Goal: Task Accomplishment & Management: Manage account settings

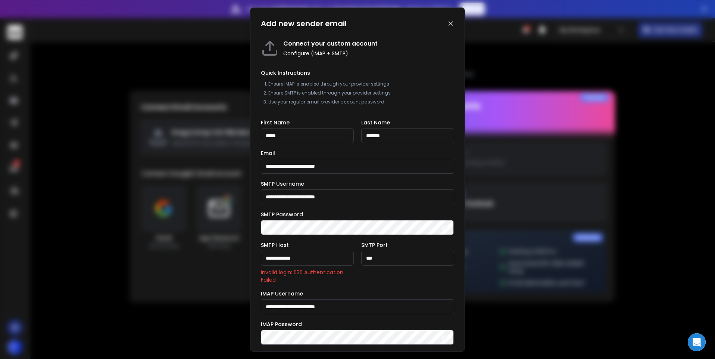
scroll to position [76, 0]
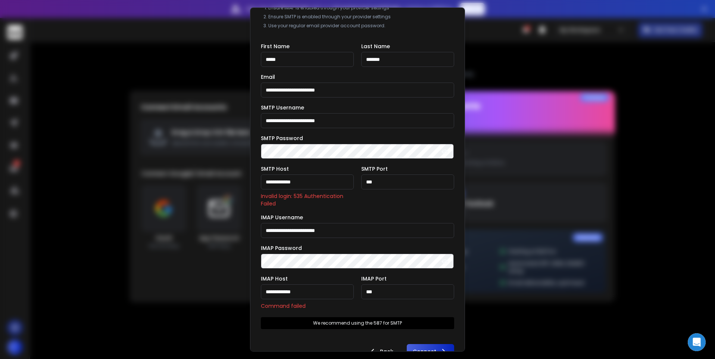
click at [479, 43] on div "**********" at bounding box center [357, 179] width 715 height 359
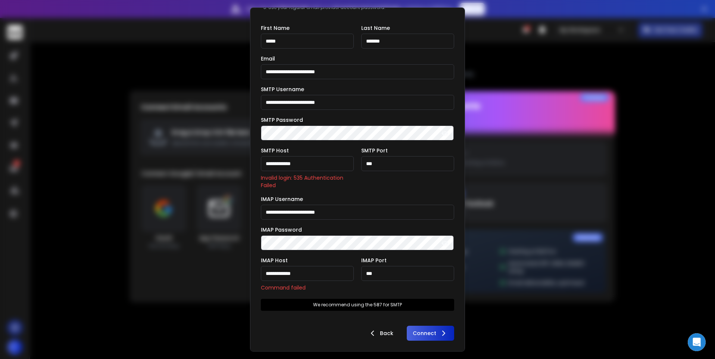
scroll to position [98, 0]
click at [378, 330] on button "Back" at bounding box center [380, 332] width 37 height 15
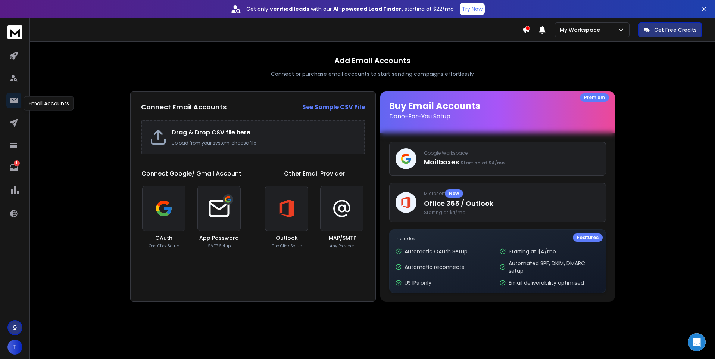
click at [13, 105] on icon at bounding box center [13, 100] width 9 height 9
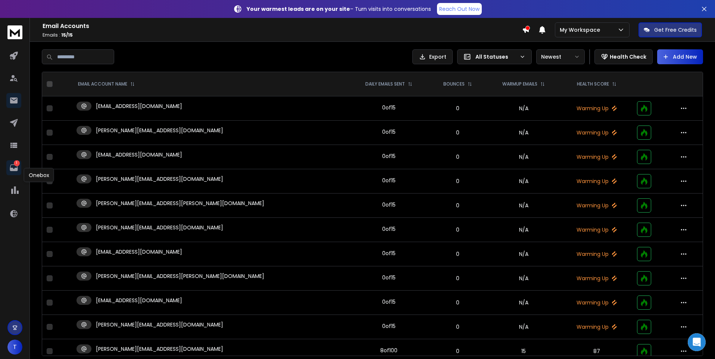
click at [18, 171] on icon at bounding box center [14, 167] width 8 height 7
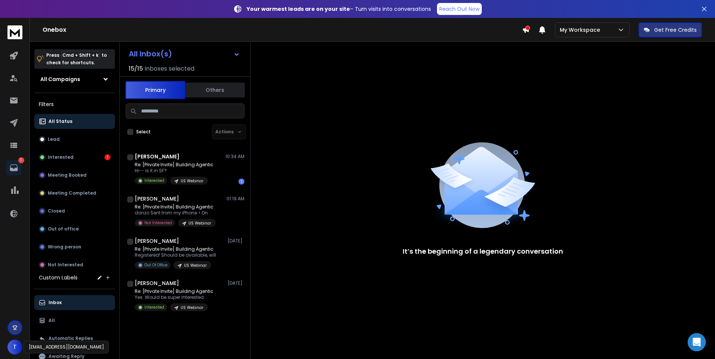
click at [14, 350] on span "T" at bounding box center [14, 346] width 15 height 15
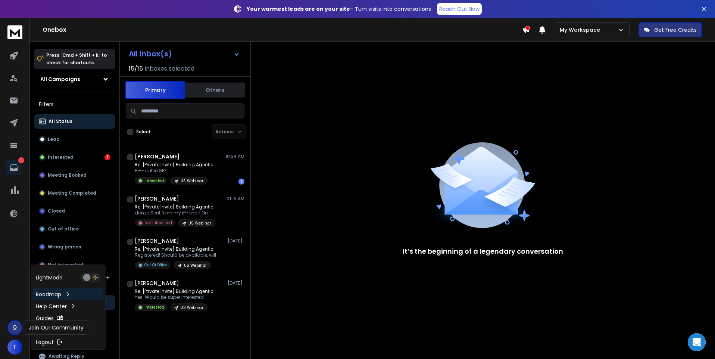
click at [6, 313] on div "1 T" at bounding box center [15, 190] width 30 height 344
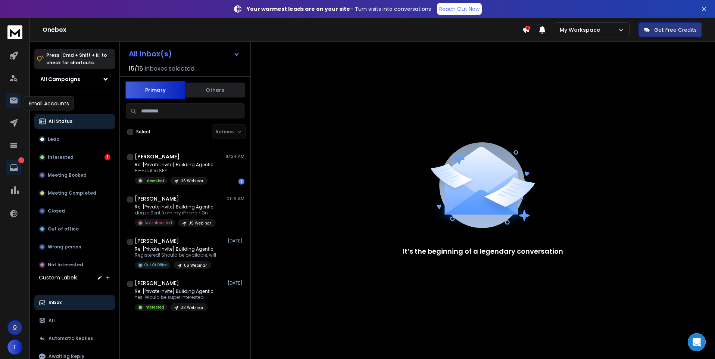
click at [18, 97] on icon at bounding box center [13, 100] width 9 height 9
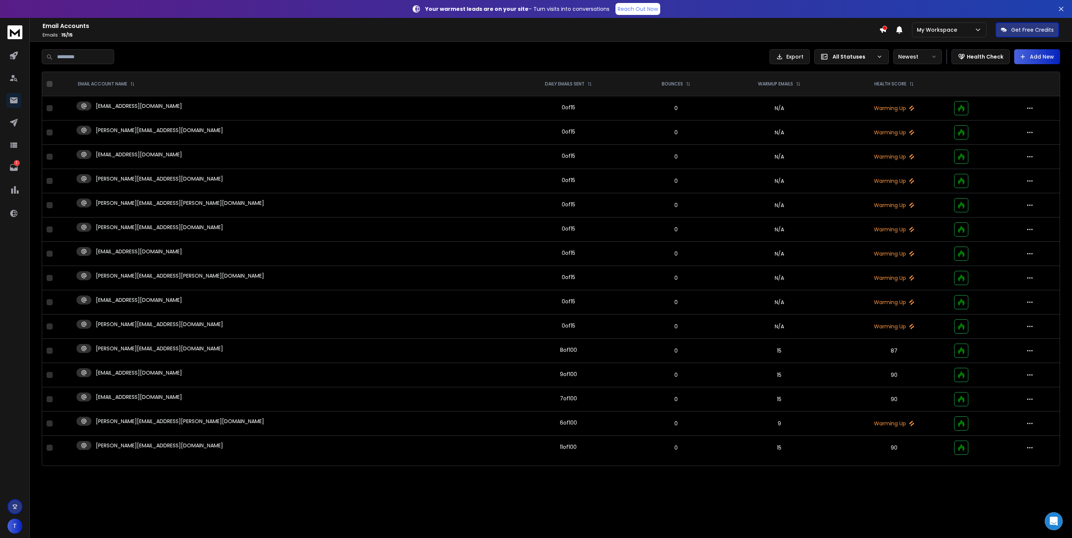
click at [25, 358] on div "1 T" at bounding box center [15, 279] width 30 height 523
click at [14, 358] on span "T" at bounding box center [14, 526] width 15 height 15
click at [42, 358] on p "Logout" at bounding box center [47, 499] width 18 height 7
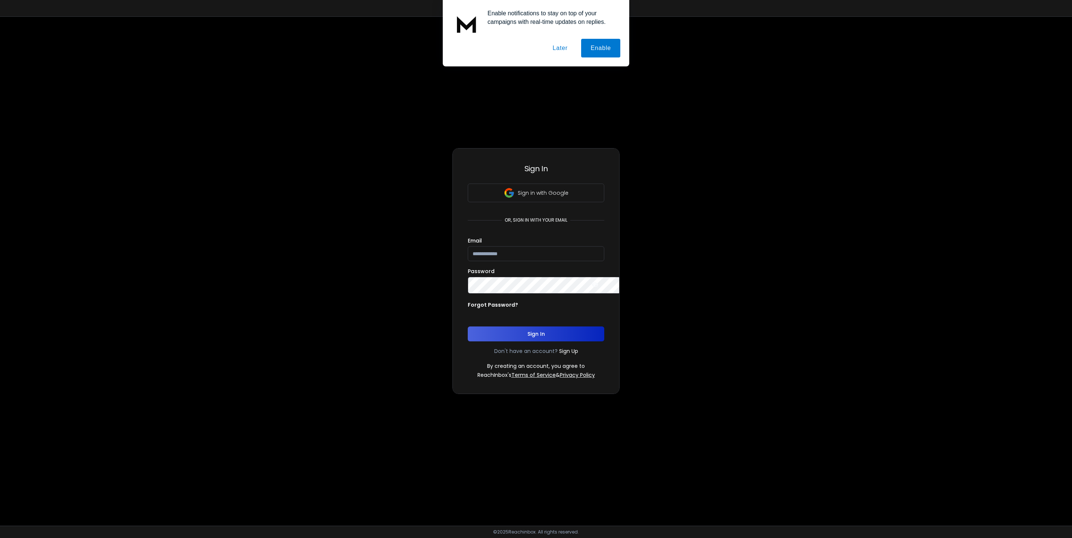
type input "**********"
click at [504, 333] on button "Sign In" at bounding box center [536, 333] width 137 height 15
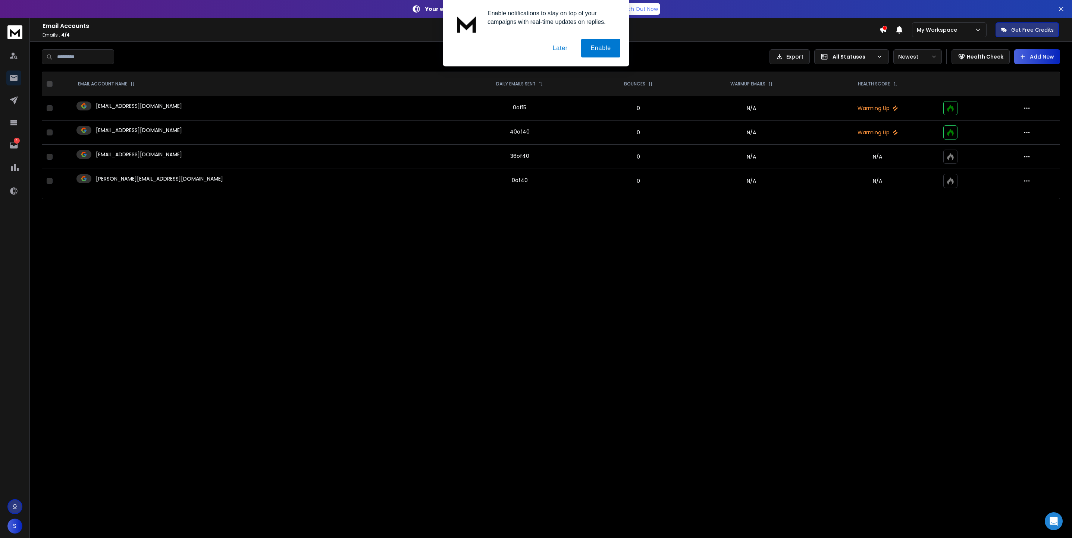
click at [170, 134] on p "abhayjani@theproductfolks.com" at bounding box center [139, 129] width 86 height 7
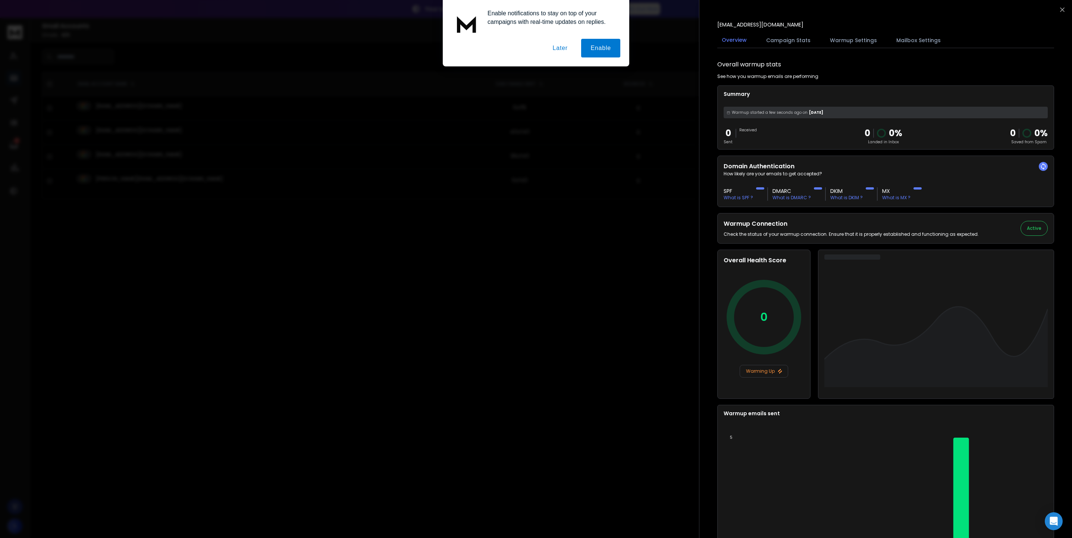
click at [549, 48] on button "Later" at bounding box center [560, 48] width 34 height 19
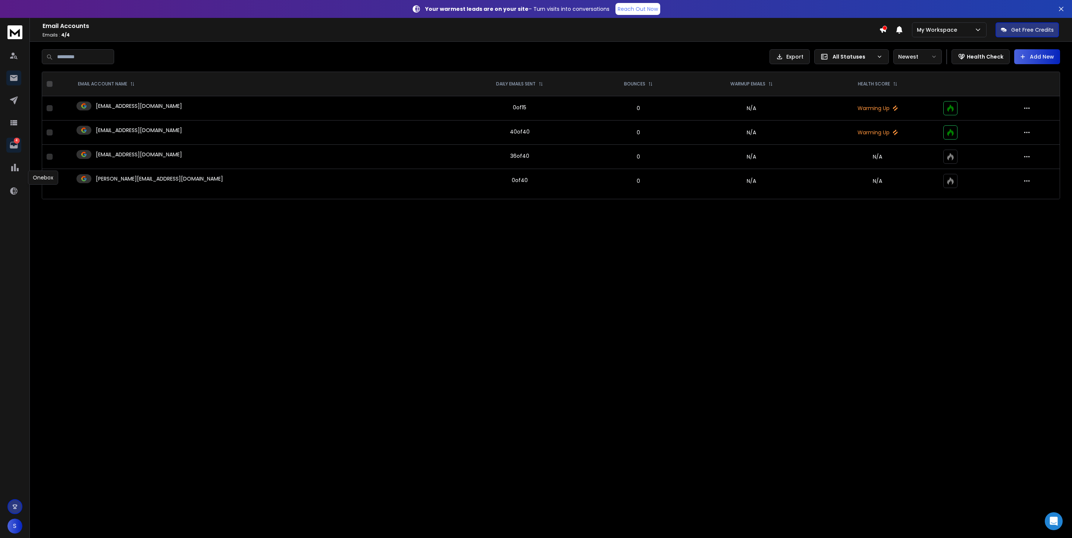
click at [12, 148] on icon at bounding box center [14, 145] width 8 height 7
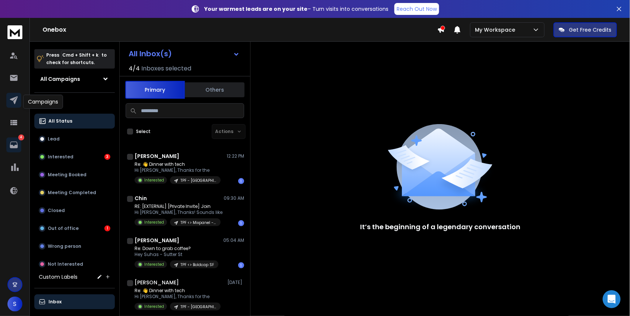
click at [16, 95] on link at bounding box center [13, 100] width 15 height 15
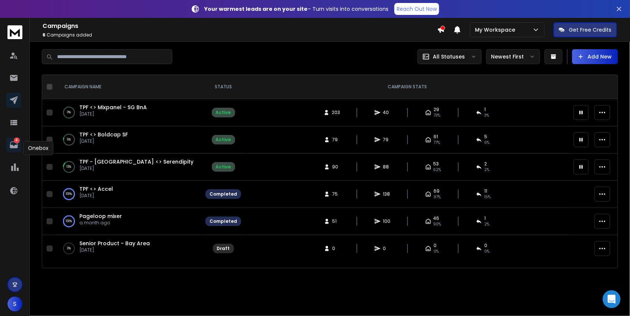
click at [10, 145] on icon at bounding box center [14, 145] width 8 height 7
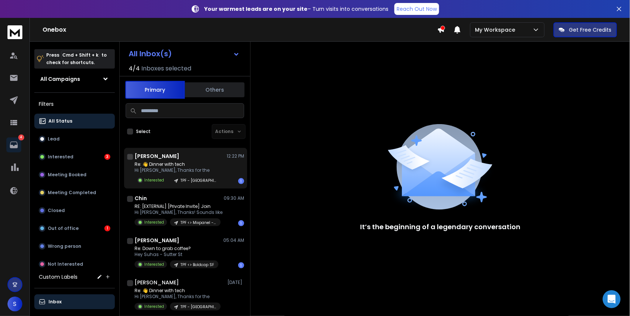
click at [181, 163] on p "Re: 👋 Dinner with tech" at bounding box center [178, 165] width 86 height 6
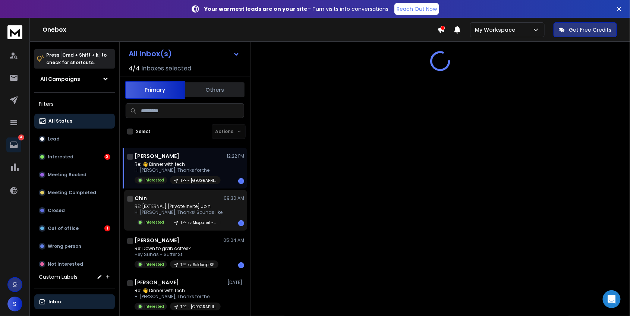
click at [182, 199] on div "Chin 09:30 AM" at bounding box center [190, 198] width 110 height 7
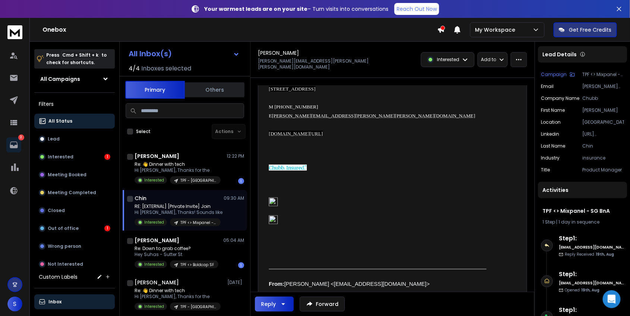
scroll to position [362, 0]
click at [276, 200] on img at bounding box center [273, 203] width 9 height 9
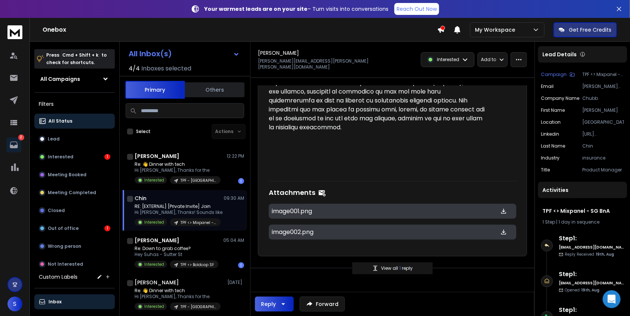
scroll to position [1278, 0]
click at [302, 213] on div "image001.png" at bounding box center [356, 211] width 168 height 9
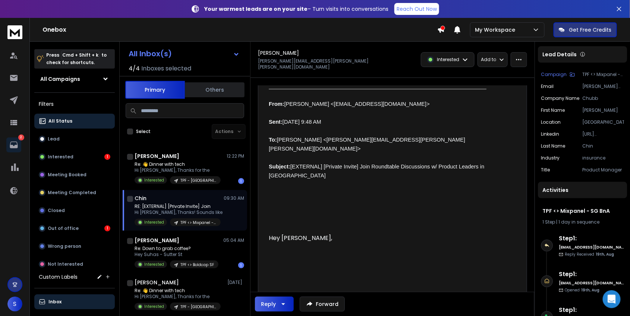
scroll to position [529, 0]
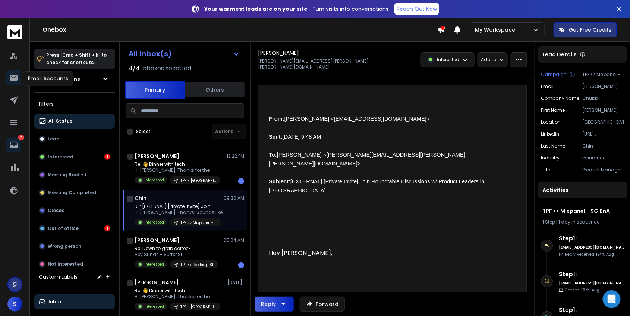
click at [13, 78] on icon at bounding box center [13, 77] width 9 height 9
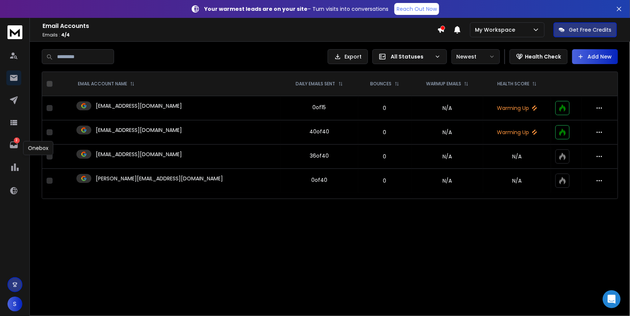
drag, startPoint x: 21, startPoint y: 142, endPoint x: 26, endPoint y: 151, distance: 10.0
click at [26, 151] on div "Onebox" at bounding box center [38, 148] width 30 height 14
click at [18, 148] on icon at bounding box center [14, 145] width 8 height 7
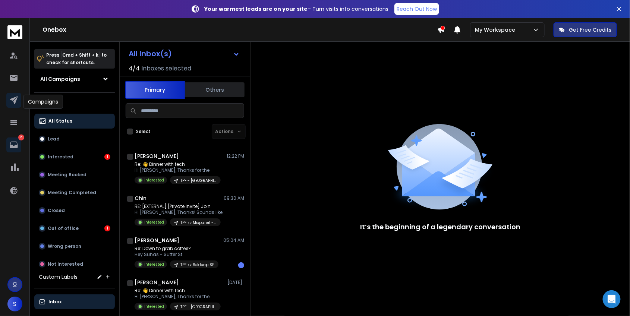
click at [9, 101] on icon at bounding box center [13, 100] width 9 height 9
